Goal: Task Accomplishment & Management: Complete application form

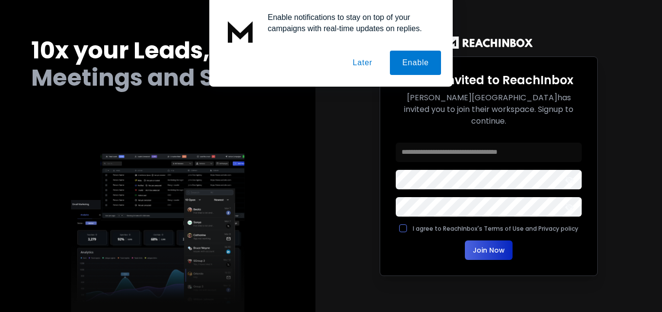
click at [406, 224] on button "I agree to ReachInbox's Terms of Use and Privacy policy" at bounding box center [403, 228] width 8 height 8
click at [490, 249] on button "Join Now" at bounding box center [489, 249] width 48 height 19
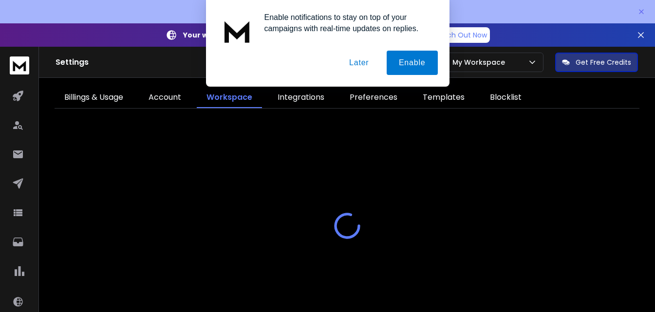
click at [363, 61] on button "Later" at bounding box center [359, 63] width 44 height 24
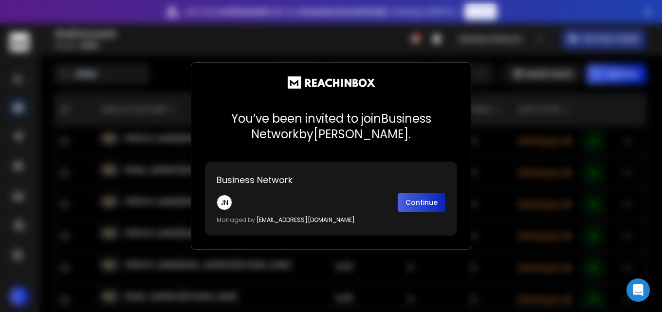
click at [442, 200] on button "Continue" at bounding box center [422, 202] width 48 height 19
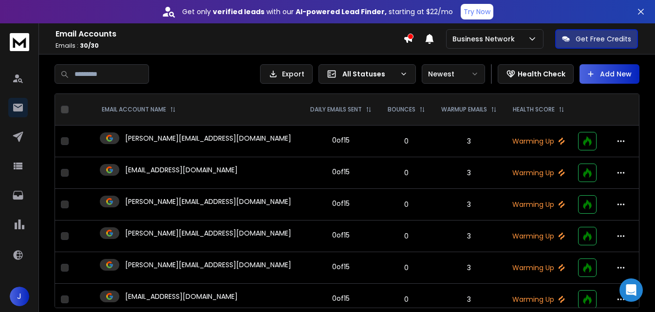
click at [643, 10] on icon at bounding box center [641, 12] width 6 height 6
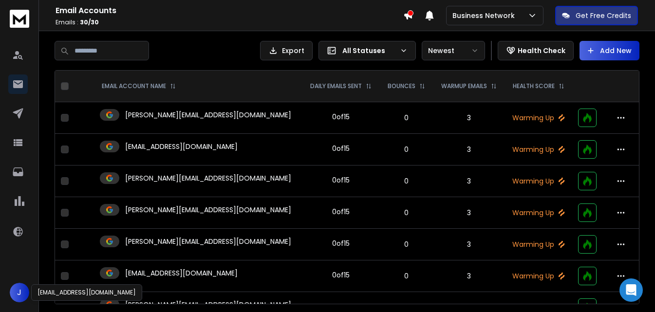
click at [21, 290] on span "J" at bounding box center [19, 292] width 19 height 19
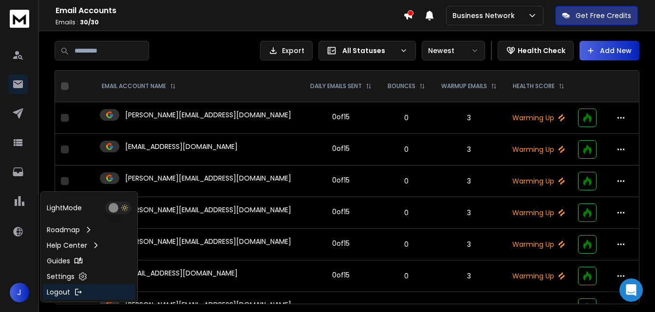
click at [64, 291] on p "Logout" at bounding box center [58, 292] width 23 height 10
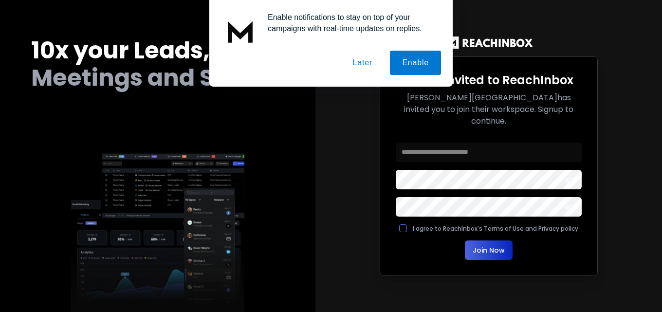
click at [406, 224] on button "I agree to ReachInbox's Terms of Use and Privacy policy" at bounding box center [403, 228] width 8 height 8
click at [503, 240] on button "Join Now" at bounding box center [489, 249] width 48 height 19
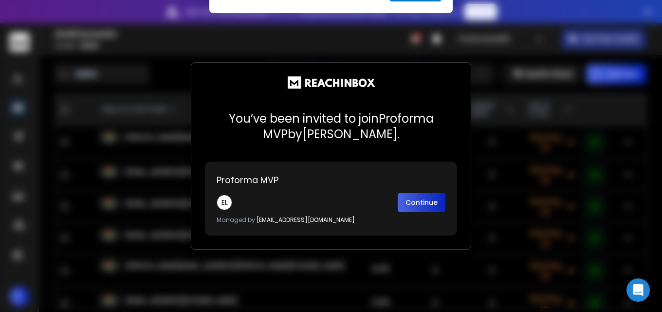
drag, startPoint x: 360, startPoint y: 62, endPoint x: 365, endPoint y: 65, distance: 5.7
click at [362, 63] on button "Later" at bounding box center [362, 63] width 44 height 24
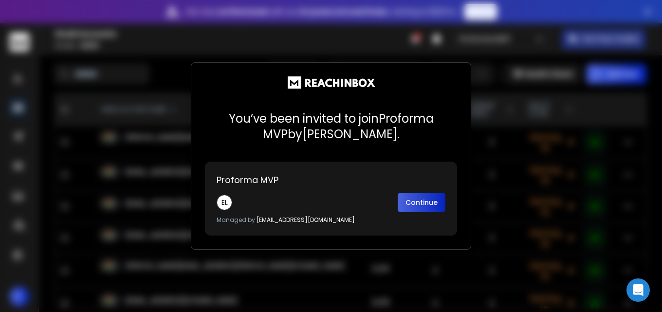
click at [420, 206] on button "Continue" at bounding box center [422, 202] width 48 height 19
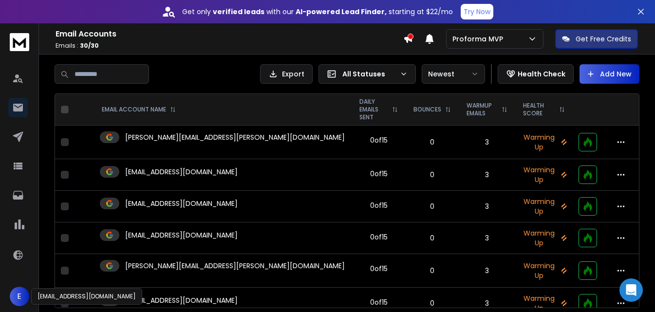
click at [27, 302] on span "E" at bounding box center [19, 296] width 19 height 19
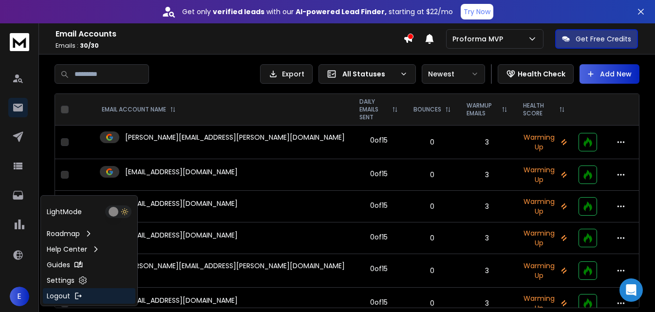
click at [66, 299] on p "Logout" at bounding box center [58, 296] width 23 height 10
